Goal: Task Accomplishment & Management: Manage account settings

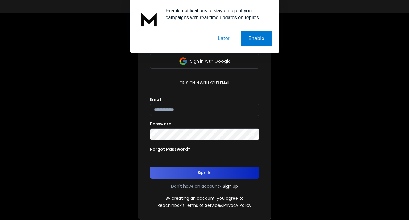
click at [224, 36] on button "Later" at bounding box center [223, 38] width 27 height 15
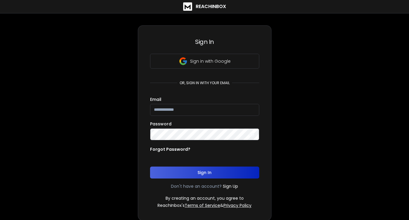
click at [219, 96] on div "Sign in with Google or, sign in with your email Email Password Forgot Password?…" at bounding box center [204, 131] width 109 height 155
click at [208, 110] on input "email" at bounding box center [204, 110] width 109 height 12
paste input "**********"
type input "**********"
click at [190, 126] on div "Password" at bounding box center [204, 131] width 109 height 18
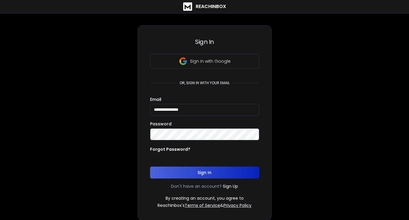
click at [216, 170] on button "Sign In" at bounding box center [204, 172] width 109 height 12
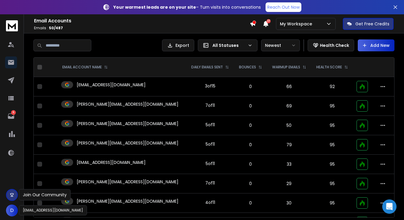
click at [16, 206] on button "D" at bounding box center [12, 210] width 12 height 12
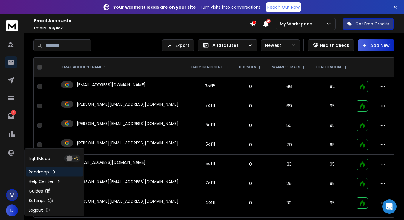
click at [78, 157] on icon at bounding box center [76, 158] width 5 height 5
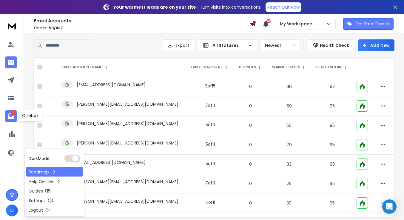
click at [15, 113] on p "6" at bounding box center [13, 112] width 5 height 5
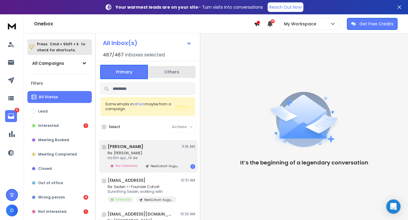
click at [157, 153] on p "Re: Vitor" at bounding box center [144, 153] width 72 height 5
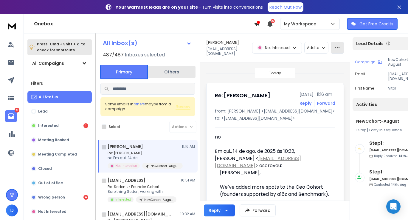
click at [340, 47] on icon "button" at bounding box center [337, 47] width 5 height 5
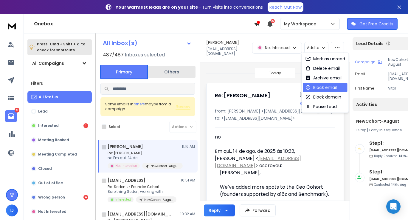
click at [329, 88] on div "Block email" at bounding box center [321, 87] width 31 height 6
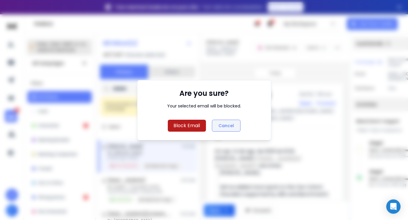
click at [173, 128] on button "Block Email" at bounding box center [187, 126] width 38 height 12
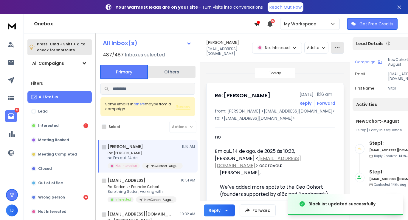
click at [344, 42] on button "button" at bounding box center [337, 48] width 13 height 12
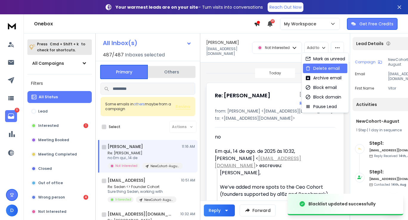
click at [332, 67] on div "Delete email" at bounding box center [323, 68] width 34 height 6
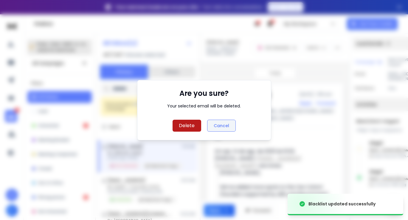
click at [192, 123] on button "Delete" at bounding box center [187, 126] width 29 height 12
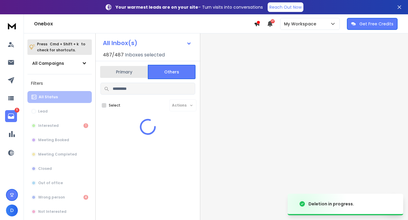
click at [158, 73] on button "Others" at bounding box center [172, 72] width 48 height 14
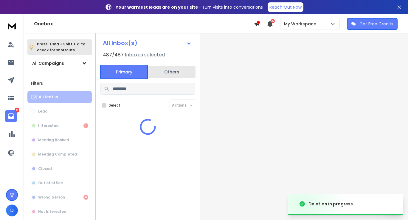
click at [137, 67] on button "Primary" at bounding box center [124, 72] width 48 height 14
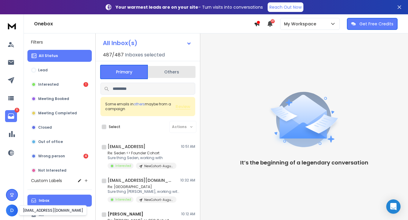
click at [6, 215] on div "5 D" at bounding box center [12, 118] width 24 height 208
click at [14, 211] on span "D" at bounding box center [12, 210] width 12 height 12
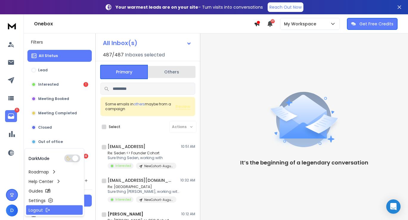
click at [38, 209] on p "Logout" at bounding box center [36, 210] width 14 height 6
